Goal: Task Accomplishment & Management: Manage account settings

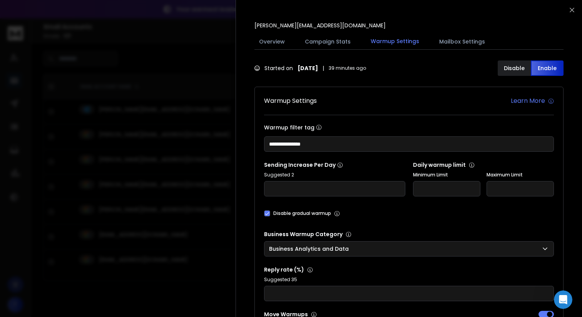
click at [563, 303] on icon "Open Intercom Messenger" at bounding box center [563, 299] width 13 height 13
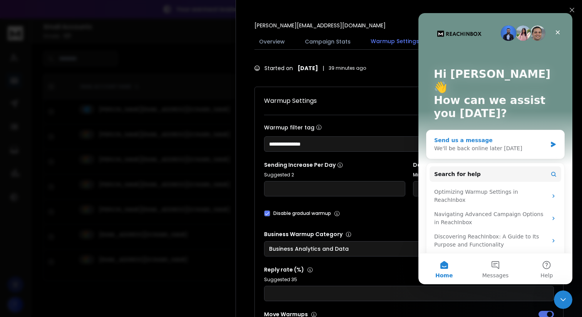
click at [474, 144] on div "We'll be back online later [DATE]" at bounding box center [490, 148] width 113 height 8
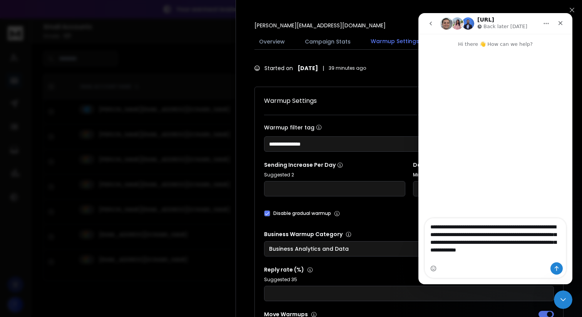
click at [472, 242] on textarea "**********" at bounding box center [495, 240] width 141 height 44
drag, startPoint x: 472, startPoint y: 242, endPoint x: 454, endPoint y: 254, distance: 21.5
click at [454, 254] on textarea "**********" at bounding box center [495, 240] width 141 height 44
click at [478, 236] on textarea "**********" at bounding box center [495, 233] width 141 height 44
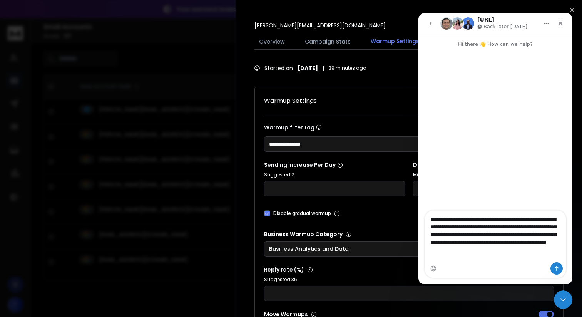
click at [494, 234] on textarea "**********" at bounding box center [495, 233] width 141 height 44
type textarea "**********"
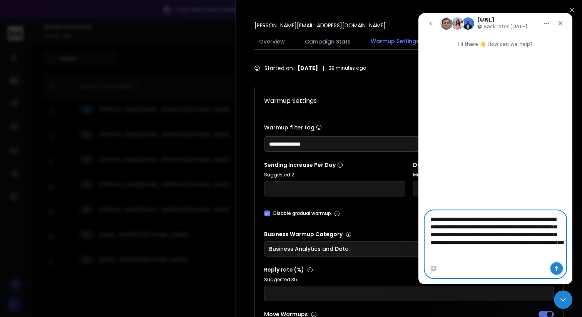
click at [556, 269] on icon "Send a message…" at bounding box center [556, 268] width 6 height 6
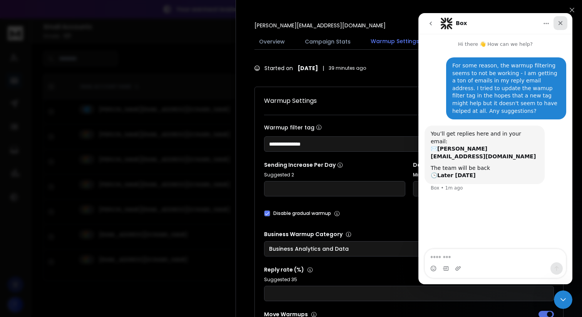
click at [563, 24] on icon "Close" at bounding box center [560, 23] width 6 height 6
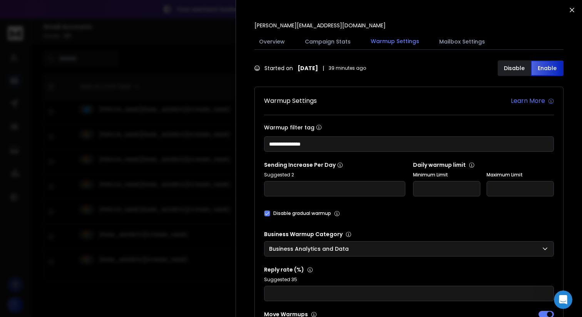
click at [570, 9] on icon "button" at bounding box center [572, 10] width 4 height 4
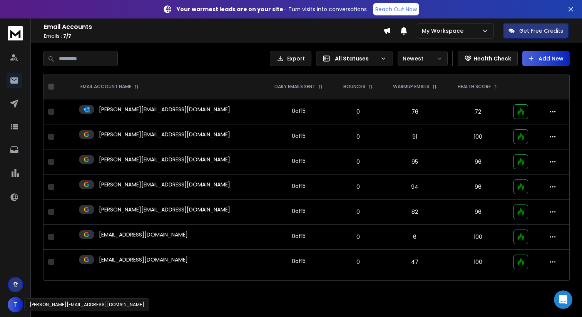
click at [13, 303] on span "T" at bounding box center [15, 304] width 15 height 15
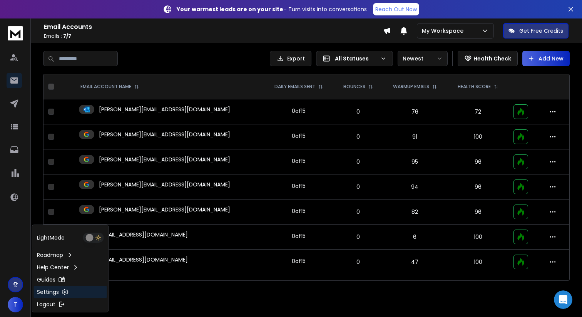
click at [47, 290] on p "Settings" at bounding box center [48, 292] width 22 height 8
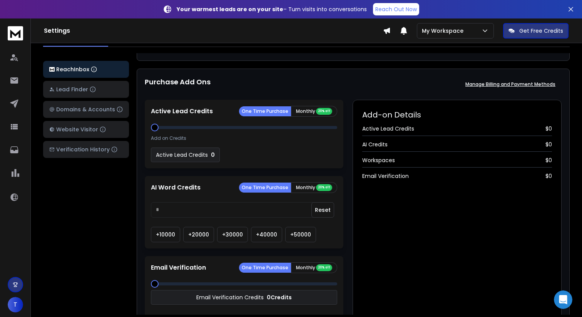
scroll to position [23, 0]
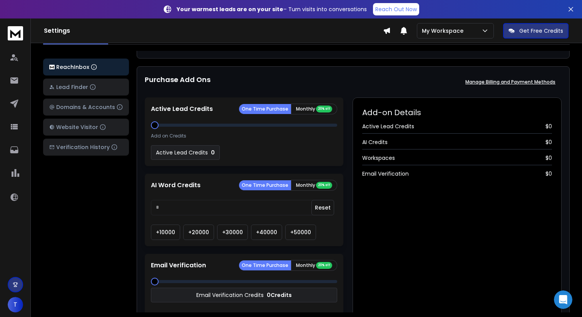
click at [77, 107] on button "Domains & Accounts" at bounding box center [86, 107] width 86 height 17
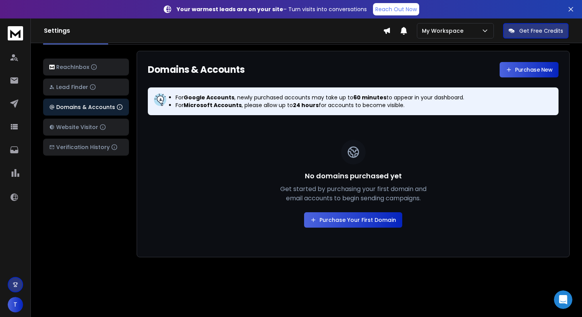
click at [77, 192] on div "ReachInbox Lead Finder Domains & Accounts Website Visitor Verification History …" at bounding box center [306, 181] width 527 height 261
click at [16, 304] on span "T" at bounding box center [15, 304] width 15 height 15
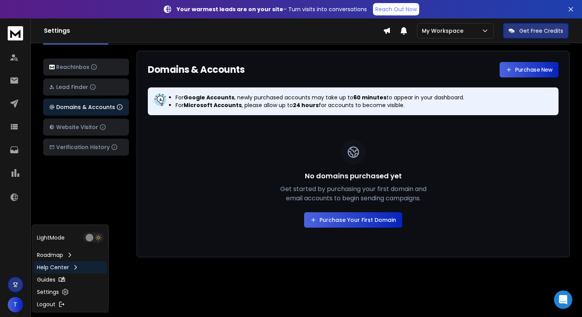
click at [82, 187] on div "ReachInbox Lead Finder Domains & Accounts Website Visitor Verification History …" at bounding box center [306, 181] width 527 height 261
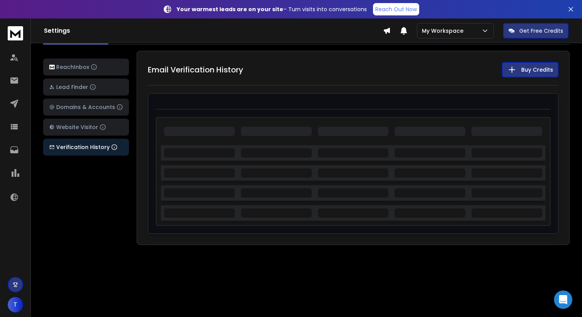
click at [65, 146] on button "Verification History" at bounding box center [86, 147] width 86 height 17
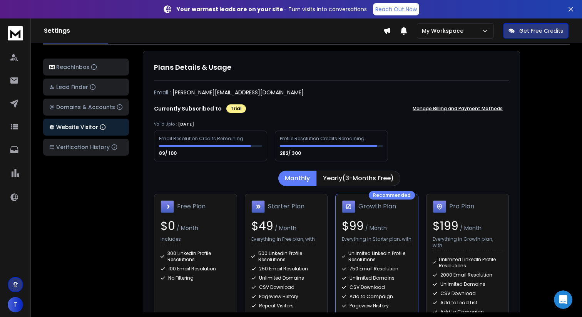
click at [71, 125] on button "Website Visitor" at bounding box center [86, 127] width 86 height 17
click at [72, 102] on button "Domains & Accounts" at bounding box center [86, 107] width 86 height 17
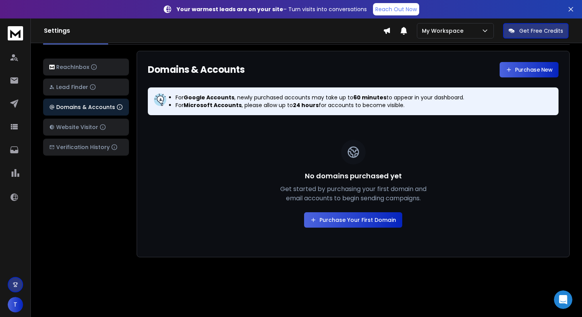
click at [71, 86] on button "Lead Finder" at bounding box center [86, 87] width 86 height 17
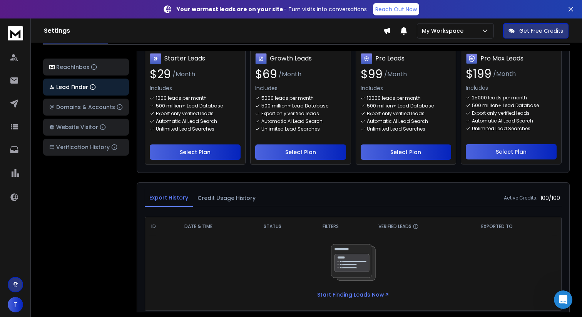
scroll to position [146, 0]
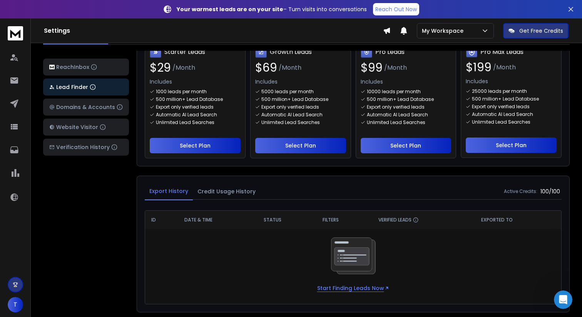
click at [334, 289] on link "Start Finding Leads Now" at bounding box center [353, 287] width 85 height 15
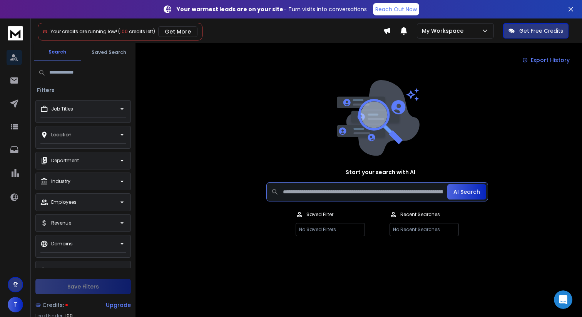
click at [308, 191] on textarea at bounding box center [363, 191] width 160 height 15
click at [249, 163] on div "Export History Start your search with AI" at bounding box center [377, 114] width 459 height 124
click at [488, 32] on icon "button" at bounding box center [485, 31] width 8 height 8
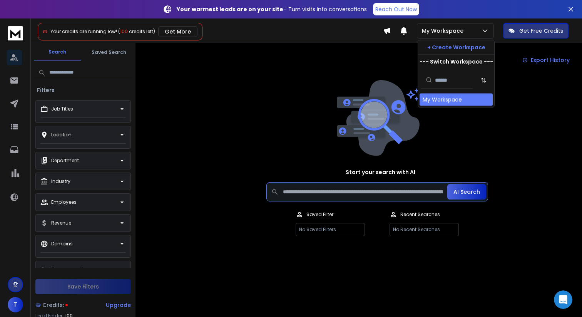
click at [197, 223] on div "Export History Start your search with AI AI Search Saved Filter No Saved Filter…" at bounding box center [377, 148] width 459 height 193
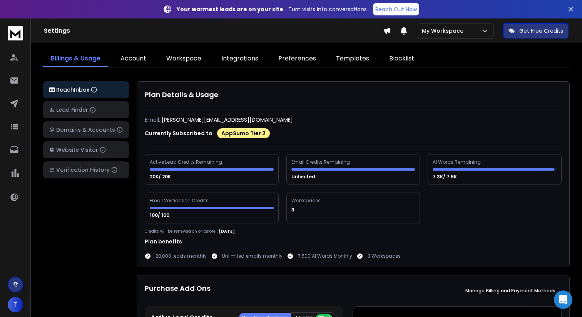
scroll to position [23, 0]
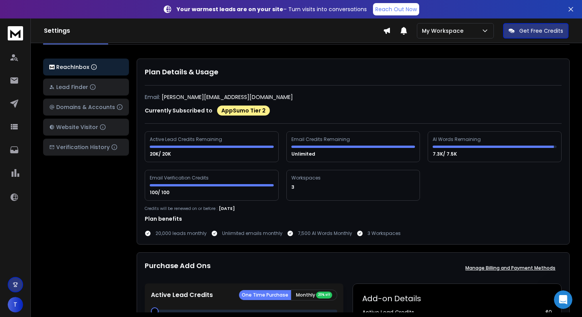
click at [68, 86] on button "Lead Finder" at bounding box center [86, 87] width 86 height 17
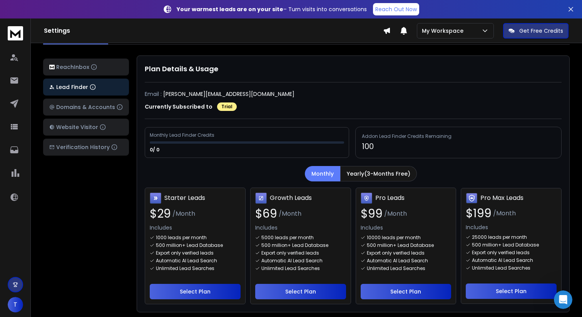
click at [15, 33] on img at bounding box center [15, 33] width 15 height 14
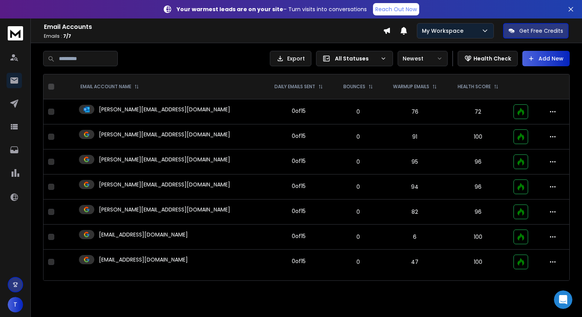
click at [485, 31] on icon "button" at bounding box center [485, 31] width 4 height 2
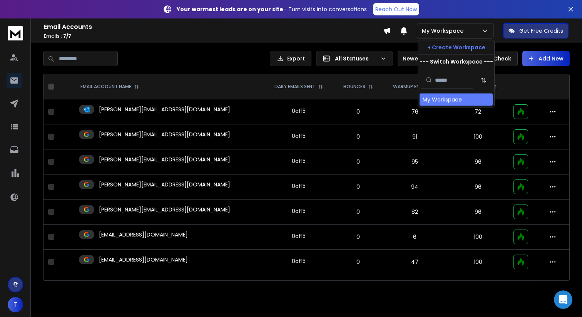
click at [229, 47] on div "Export All Statuses Newest Health Check Add New EMAIL ACCOUNT NAME DAILY EMAILS…" at bounding box center [306, 165] width 551 height 245
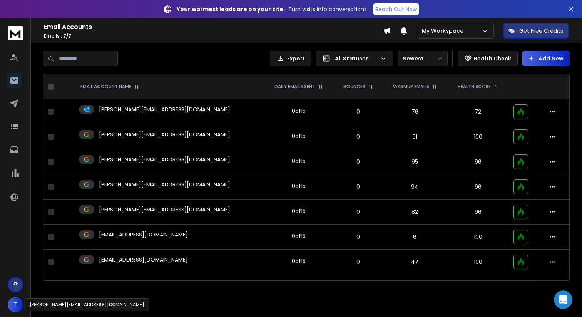
click at [18, 303] on span "T" at bounding box center [15, 304] width 15 height 15
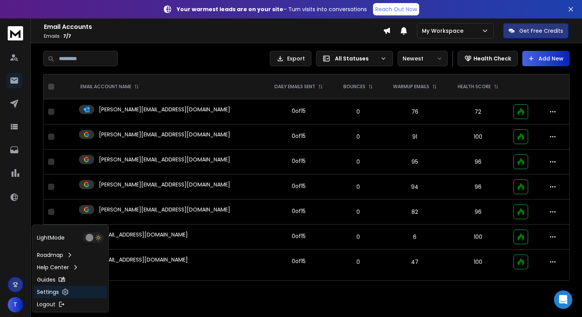
click at [48, 291] on p "Settings" at bounding box center [48, 292] width 22 height 8
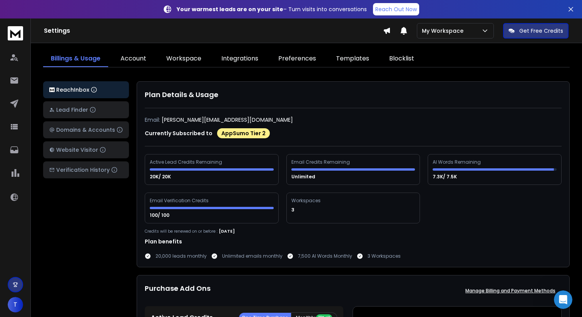
click at [132, 57] on link "Account" at bounding box center [133, 59] width 41 height 16
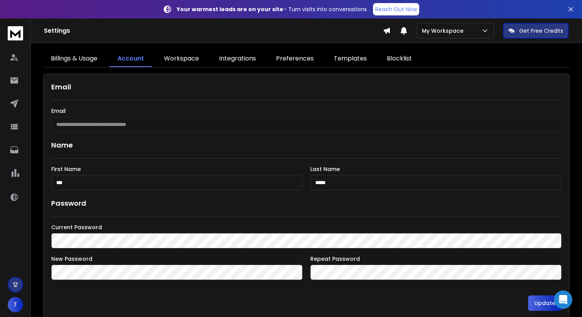
scroll to position [32, 0]
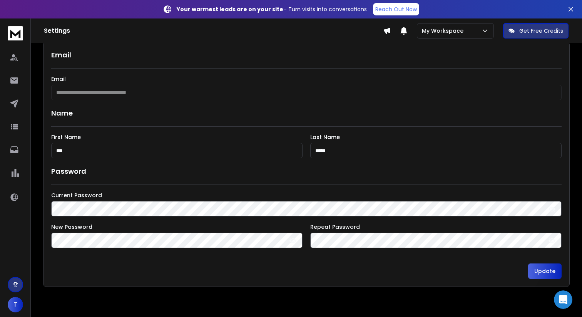
click at [162, 271] on form "Name First Name *** Last Name ***** Password Current Password New Password Repe…" at bounding box center [306, 193] width 510 height 171
click at [553, 207] on icon at bounding box center [551, 209] width 7 height 5
click at [241, 262] on form "Name First Name *** Last Name ***** Password Current Password New Password Repe…" at bounding box center [306, 193] width 510 height 171
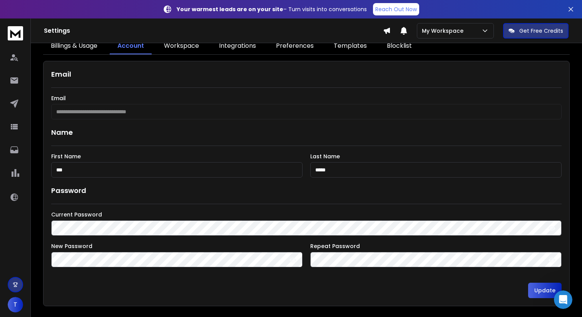
scroll to position [0, 0]
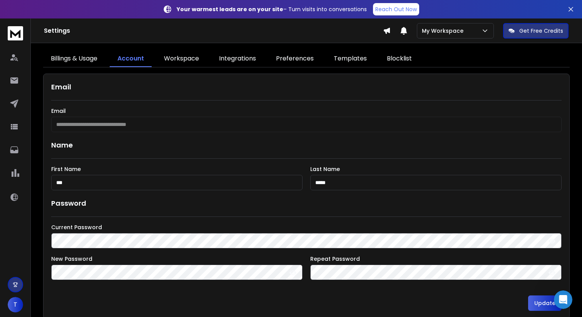
click at [186, 63] on link "Workspace" at bounding box center [181, 59] width 50 height 16
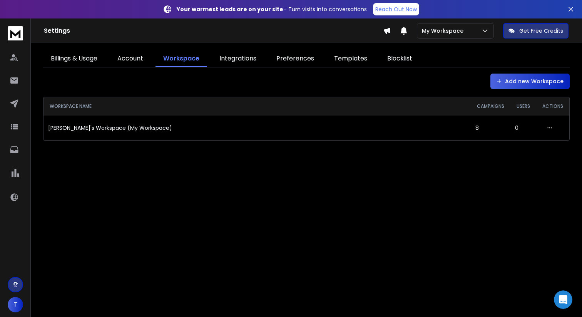
click at [130, 59] on link "Account" at bounding box center [130, 59] width 41 height 16
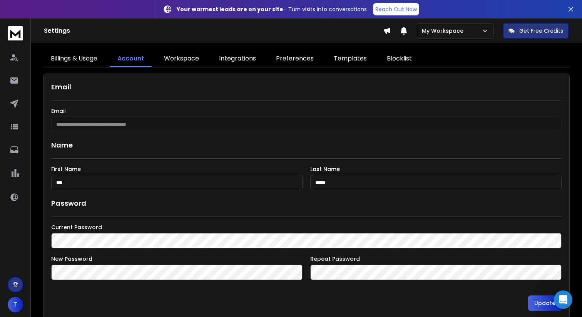
click at [293, 61] on link "Preferences" at bounding box center [294, 59] width 53 height 16
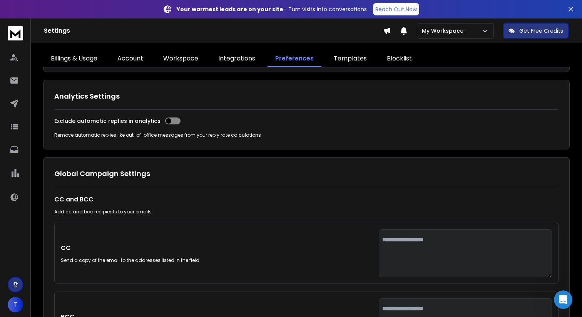
scroll to position [236, 0]
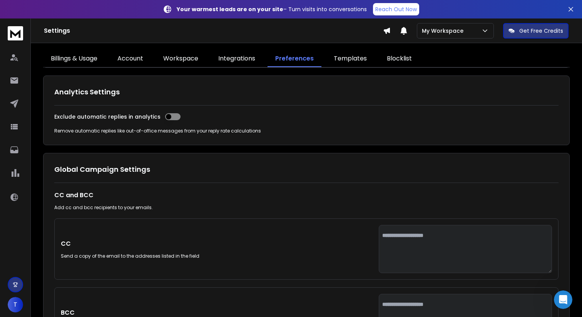
click at [164, 112] on div "Analytics Settings Exclude automatic replies in analytics Remove automatic repl…" at bounding box center [306, 110] width 504 height 47
click at [172, 116] on button "Exclude automatic replies in analytics" at bounding box center [172, 116] width 15 height 7
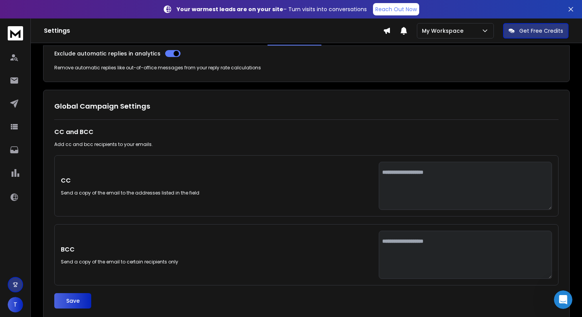
scroll to position [32, 0]
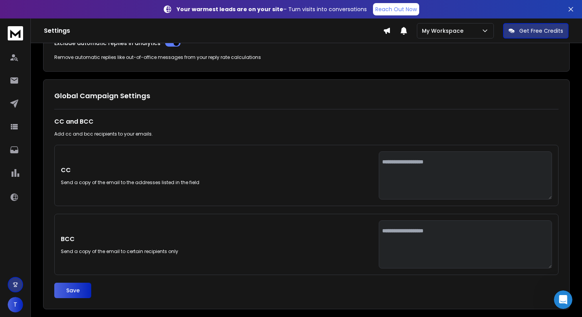
click at [74, 292] on button "Save" at bounding box center [72, 289] width 37 height 15
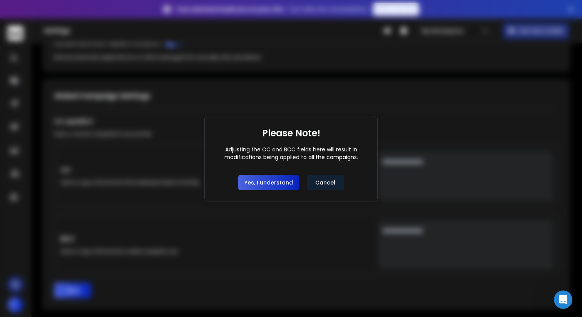
click at [331, 179] on button "Cancel" at bounding box center [325, 182] width 37 height 15
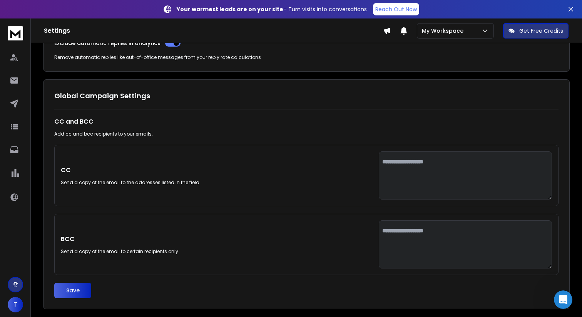
click at [74, 290] on button "Save" at bounding box center [72, 289] width 37 height 15
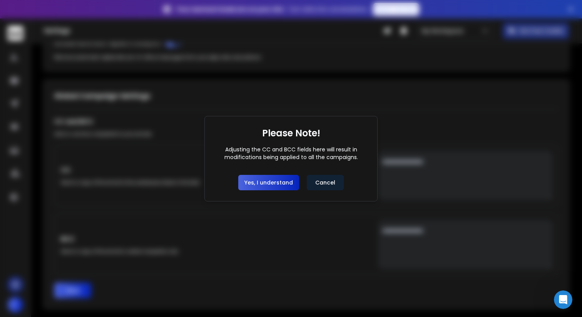
click at [259, 183] on button "Yes, I understand" at bounding box center [268, 182] width 61 height 15
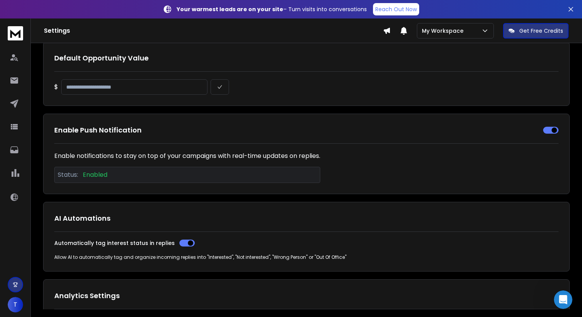
scroll to position [0, 0]
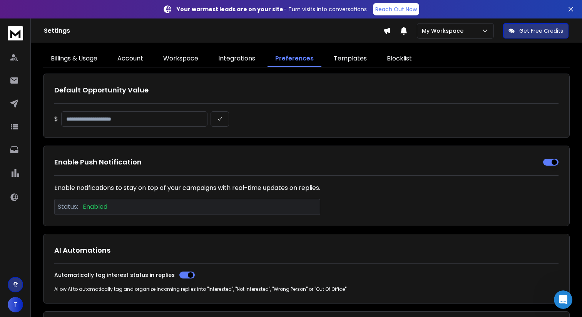
click at [401, 57] on link "Blocklist" at bounding box center [399, 59] width 40 height 16
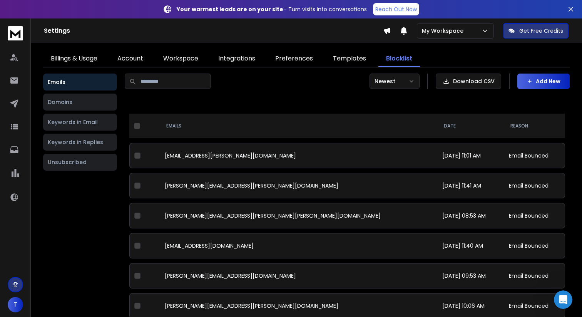
click at [60, 104] on button "Domains" at bounding box center [80, 102] width 74 height 17
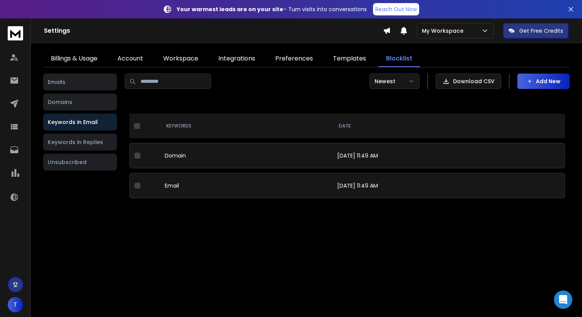
click at [55, 123] on email "Keywords in Email" at bounding box center [80, 122] width 74 height 17
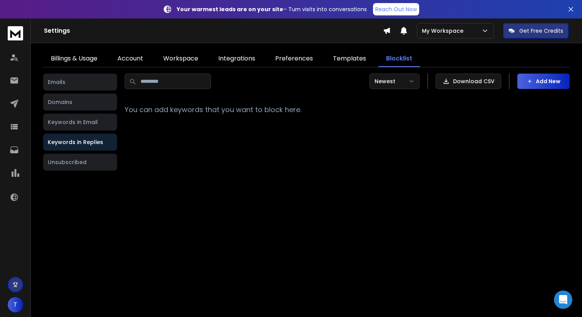
click at [56, 143] on replies "Keywords in Replies" at bounding box center [80, 142] width 74 height 17
click at [58, 164] on button "Unsubscribed" at bounding box center [80, 162] width 74 height 17
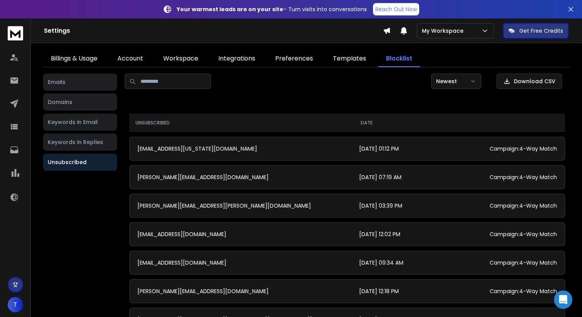
click at [77, 204] on div "Emails Domains Keywords in Email Keywords in Replies Unsubscribed Newest Downlo…" at bounding box center [306, 204] width 527 height 261
click at [289, 62] on link "Preferences" at bounding box center [293, 59] width 53 height 16
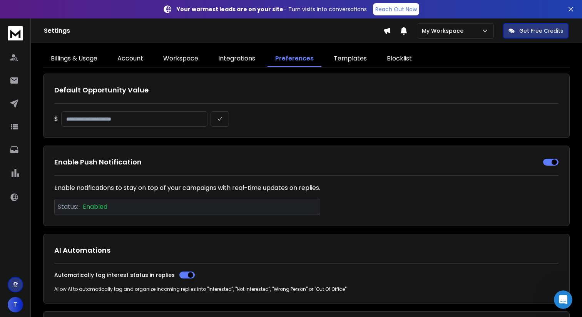
click at [251, 60] on link "Integrations" at bounding box center [237, 59] width 52 height 16
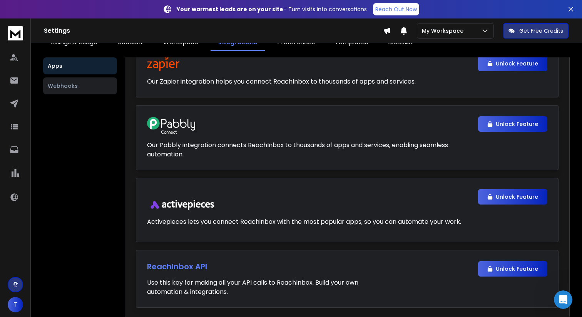
scroll to position [32, 0]
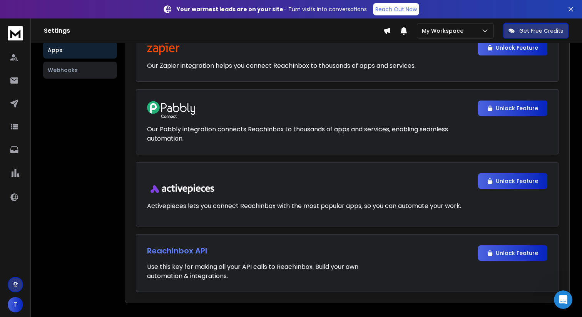
click at [53, 67] on button "Webhooks" at bounding box center [80, 70] width 74 height 17
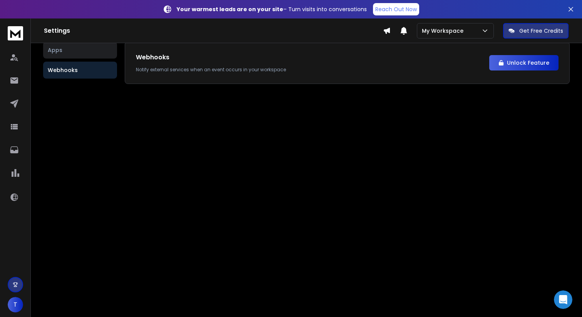
click at [458, 124] on div "Webhooks Notify external services when an event occurs in your workspace Unlock…" at bounding box center [347, 172] width 445 height 261
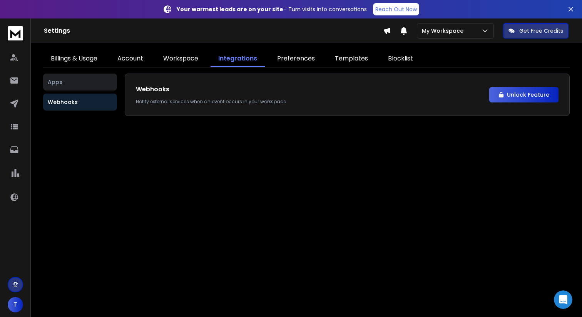
click at [173, 62] on link "Workspace" at bounding box center [180, 59] width 50 height 16
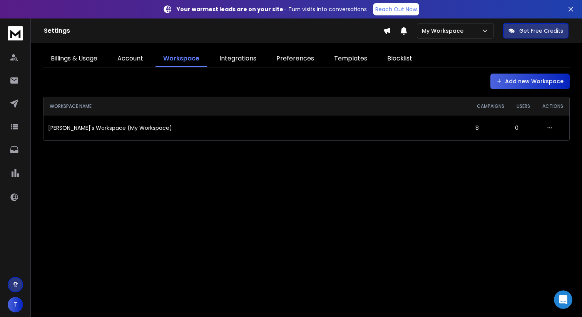
click at [125, 60] on link "Account" at bounding box center [130, 59] width 41 height 16
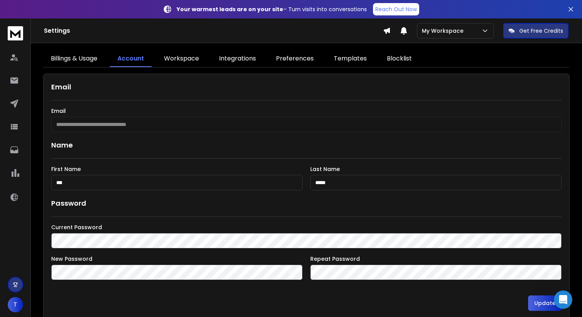
click at [69, 59] on link "Billings & Usage" at bounding box center [74, 59] width 62 height 16
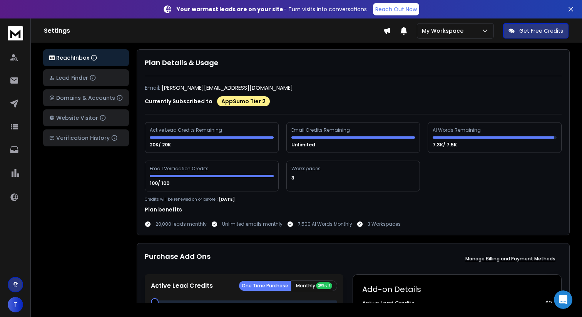
click at [563, 299] on icon "Open Intercom Messenger" at bounding box center [563, 299] width 13 height 13
